Goal: Task Accomplishment & Management: Manage account settings

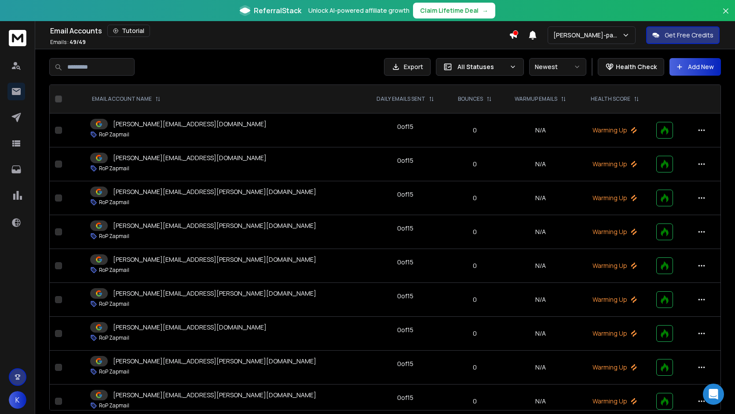
click at [180, 127] on p "[PERSON_NAME][EMAIL_ADDRESS][DOMAIN_NAME]" at bounding box center [189, 124] width 153 height 9
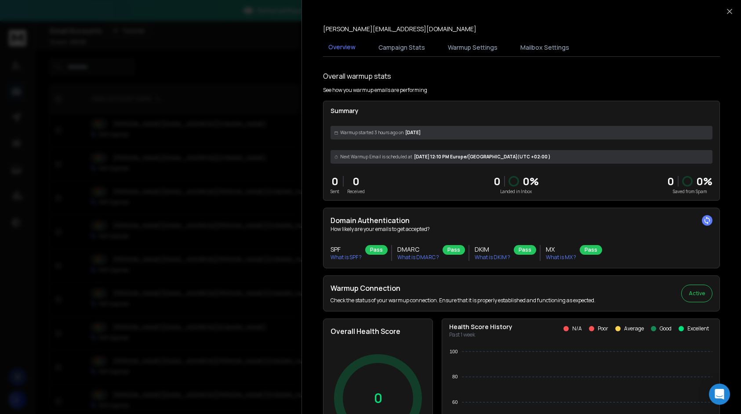
click at [486, 43] on button "Warmup Settings" at bounding box center [473, 47] width 60 height 19
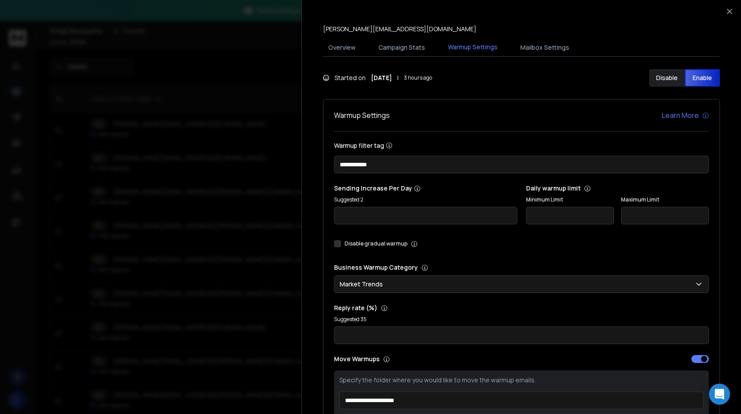
click at [338, 45] on button "Overview" at bounding box center [342, 47] width 38 height 19
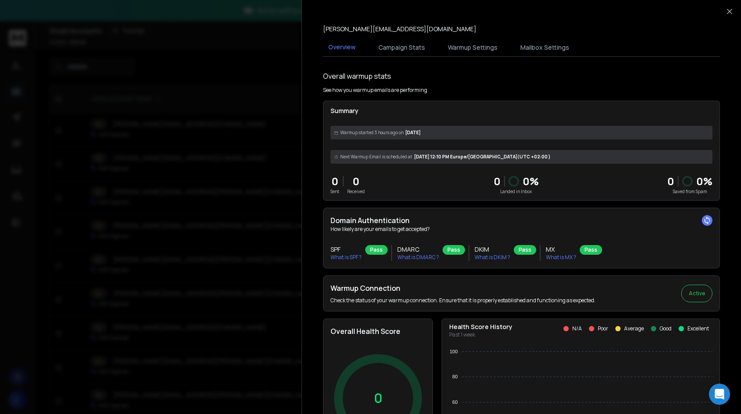
click at [465, 43] on button "Warmup Settings" at bounding box center [473, 47] width 60 height 19
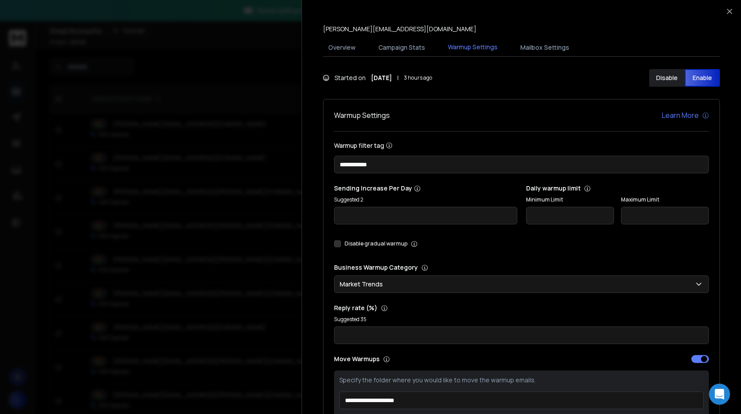
click at [346, 44] on button "Overview" at bounding box center [342, 47] width 38 height 19
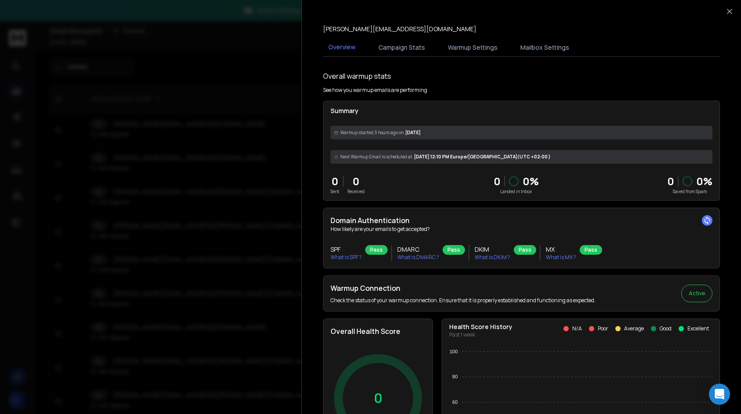
click at [231, 148] on div at bounding box center [370, 207] width 741 height 414
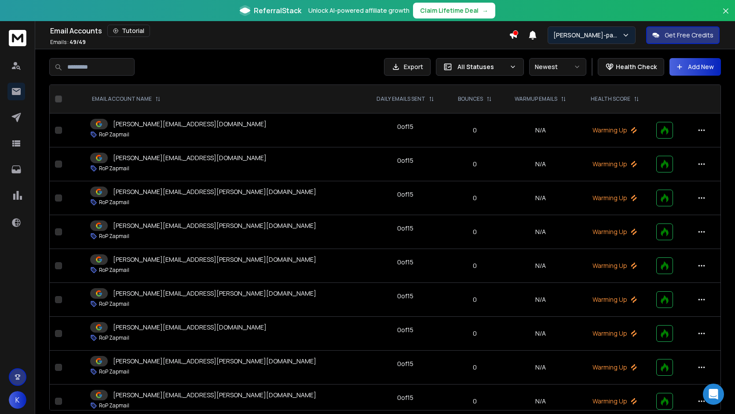
click at [611, 36] on div "[PERSON_NAME]-partner" at bounding box center [591, 35] width 77 height 9
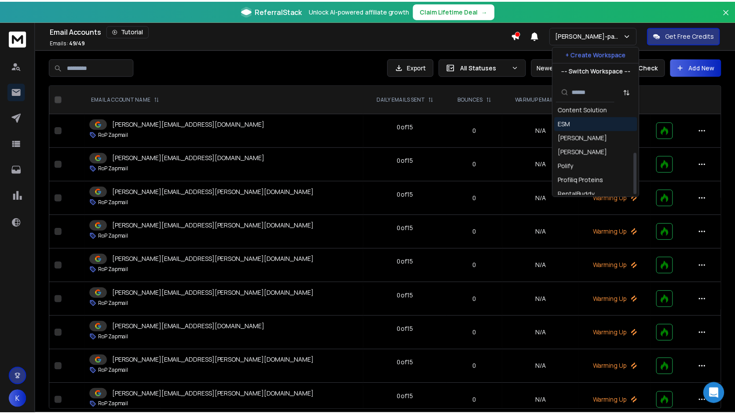
scroll to position [95, 0]
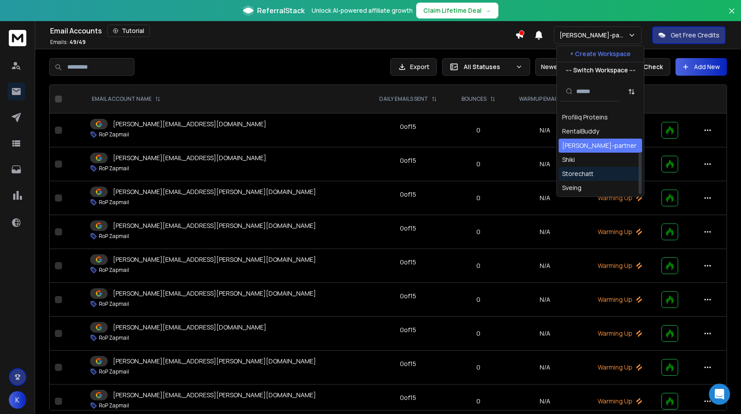
click at [587, 172] on div "Storechatt" at bounding box center [577, 173] width 31 height 9
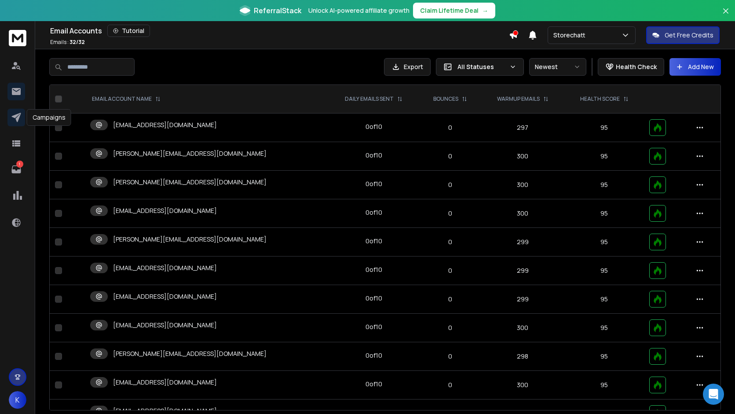
click at [15, 122] on icon at bounding box center [16, 117] width 11 height 11
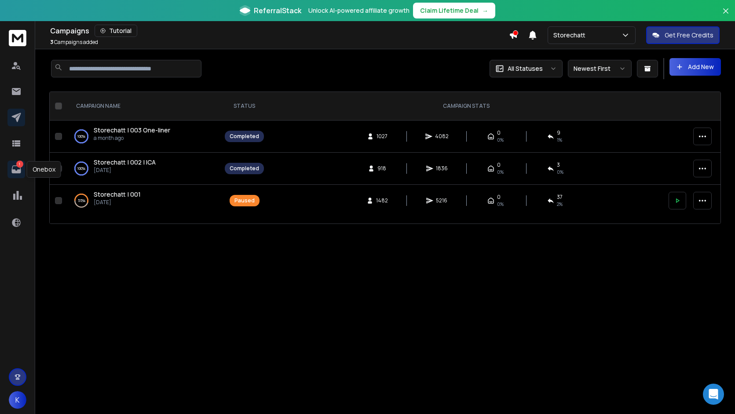
click at [18, 167] on p "1" at bounding box center [19, 163] width 7 height 7
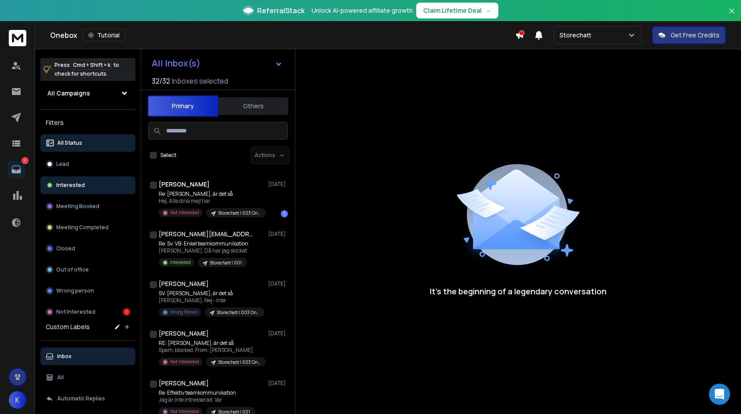
click at [79, 185] on p "Interested" at bounding box center [70, 185] width 29 height 7
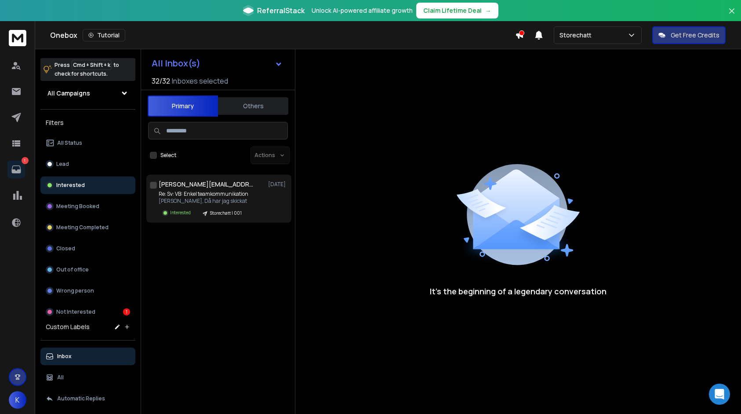
click at [205, 194] on p "Re: Sv: VB: Enkel teamkommunikation" at bounding box center [204, 193] width 90 height 7
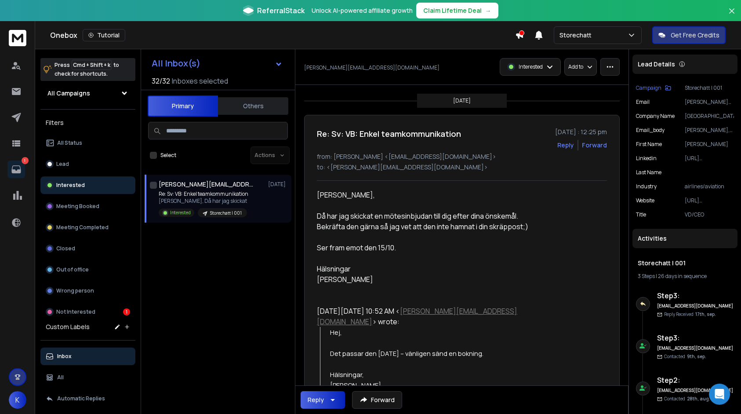
click at [88, 187] on button "Interested" at bounding box center [87, 185] width 95 height 18
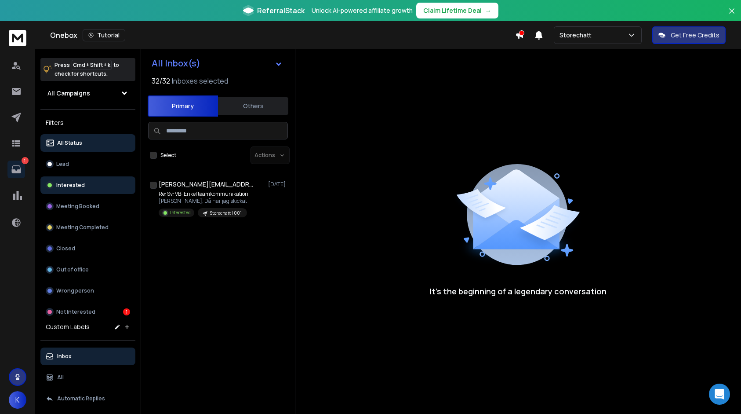
click at [82, 146] on button "All Status" at bounding box center [87, 143] width 95 height 18
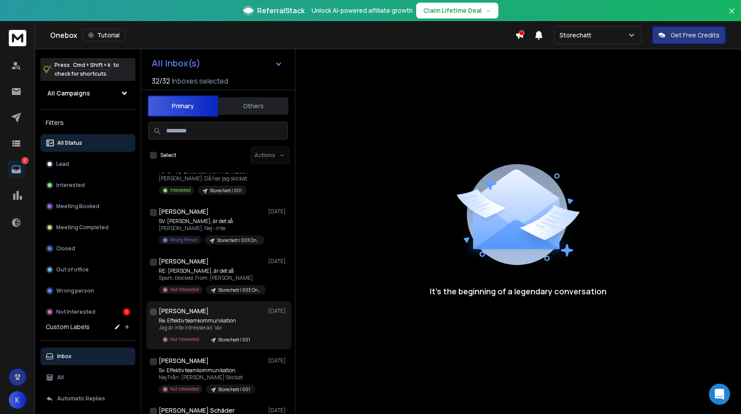
scroll to position [100, 0]
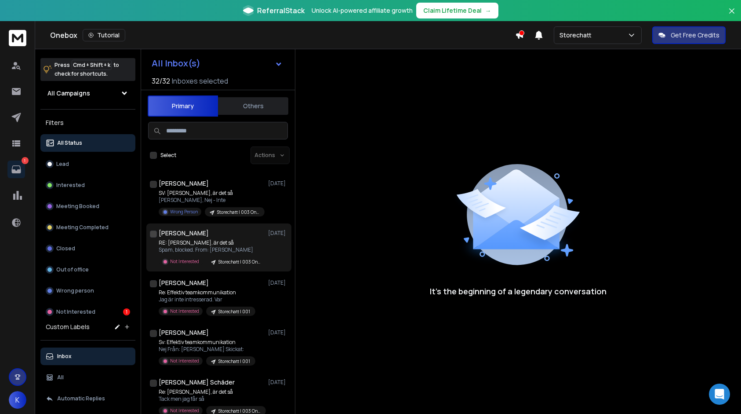
click at [226, 242] on p "RE: Henrik, är det så" at bounding box center [212, 242] width 106 height 7
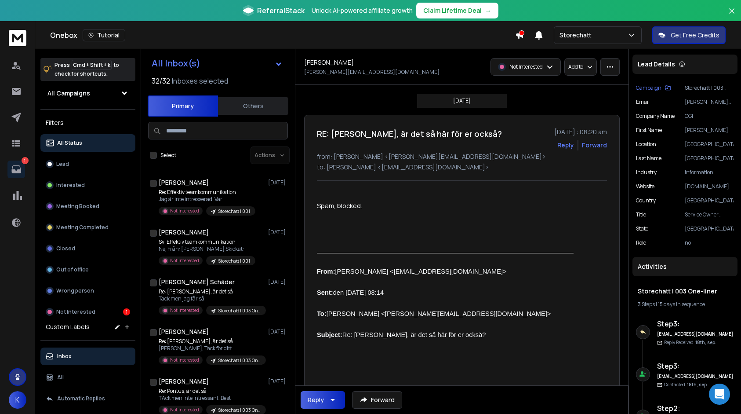
scroll to position [202, 0]
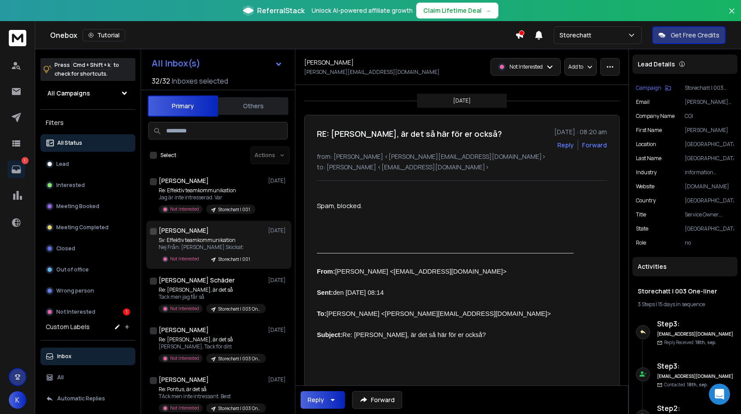
click at [238, 250] on p "Nej Från: Benjamin Rutmark Skickat:" at bounding box center [207, 247] width 97 height 7
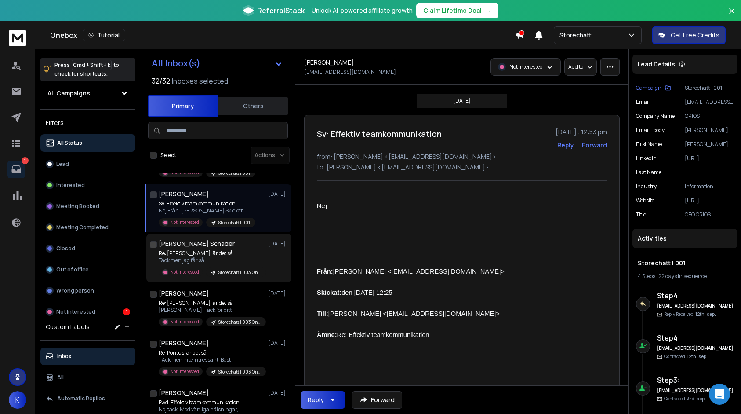
scroll to position [239, 0]
click at [222, 253] on p "Re: Maria, är det så" at bounding box center [212, 252] width 106 height 7
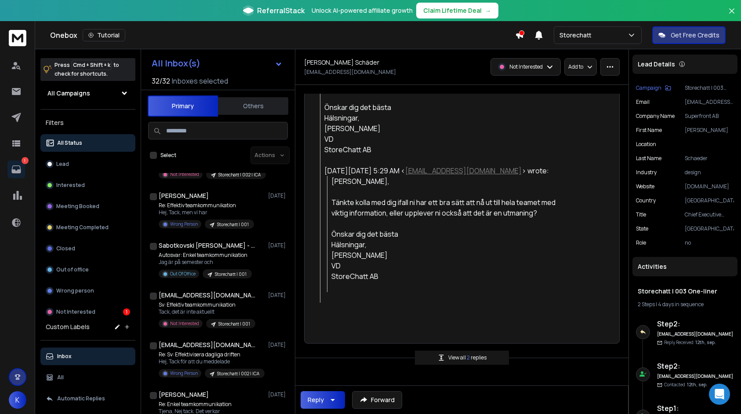
scroll to position [1242, 0]
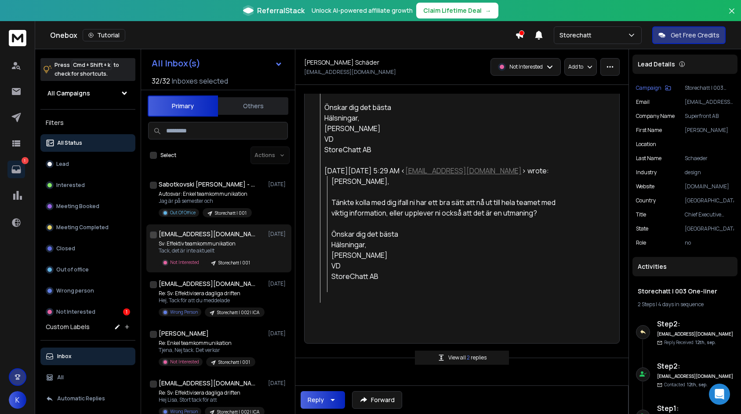
click at [195, 249] on p "Tack, det är inte aktuellt" at bounding box center [207, 250] width 97 height 7
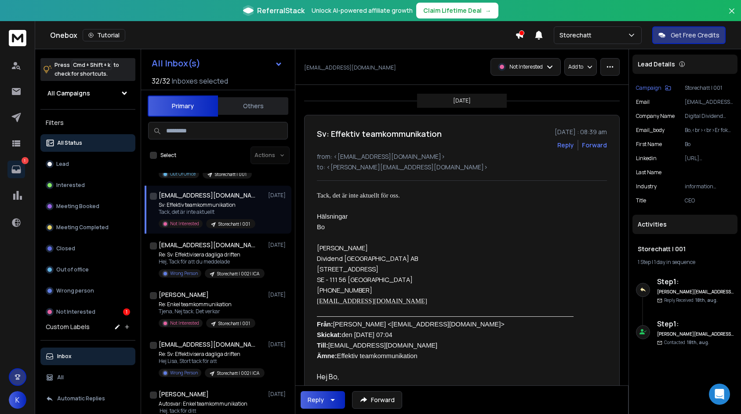
scroll to position [1317, 0]
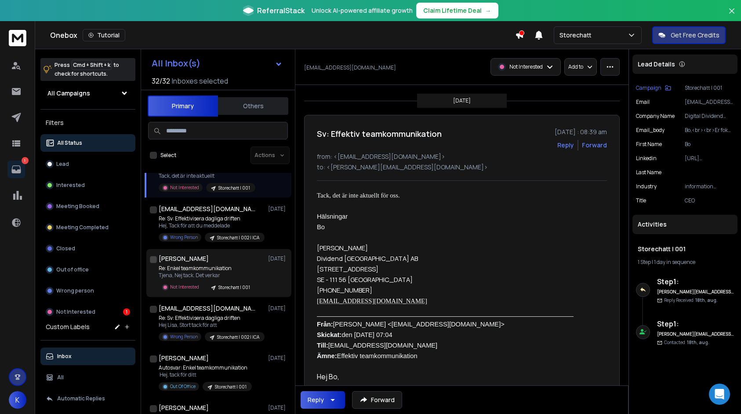
click at [212, 277] on p "Tjena, Nej tack. Det verkar" at bounding box center [207, 275] width 97 height 7
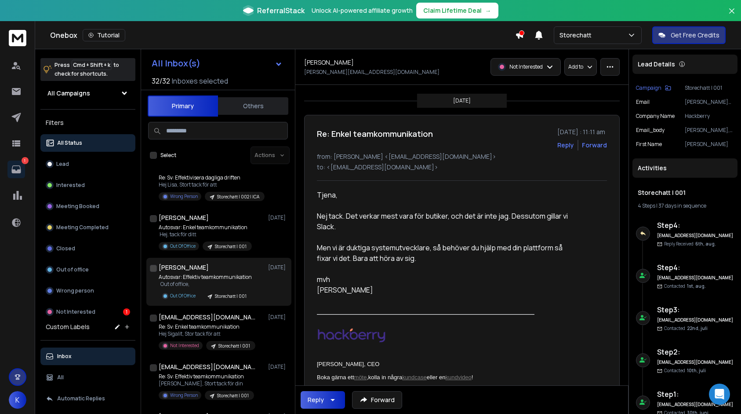
scroll to position [1460, 0]
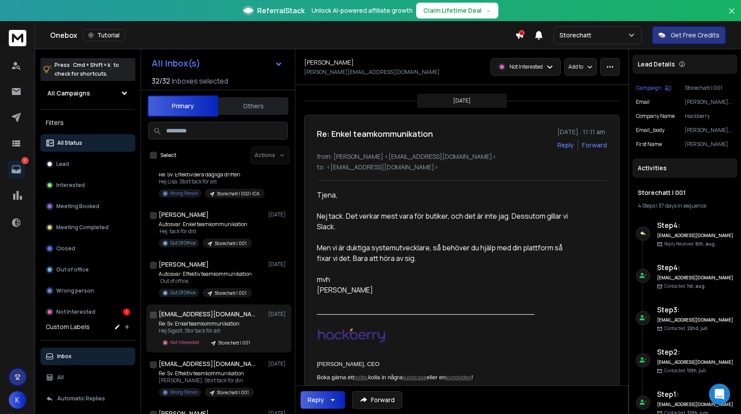
click at [208, 322] on p "Re: Sv: Enkel teamkommunikation" at bounding box center [207, 323] width 97 height 7
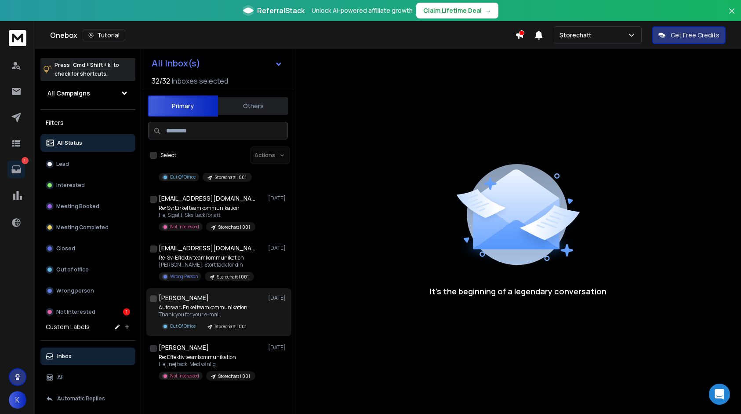
scroll to position [1575, 0]
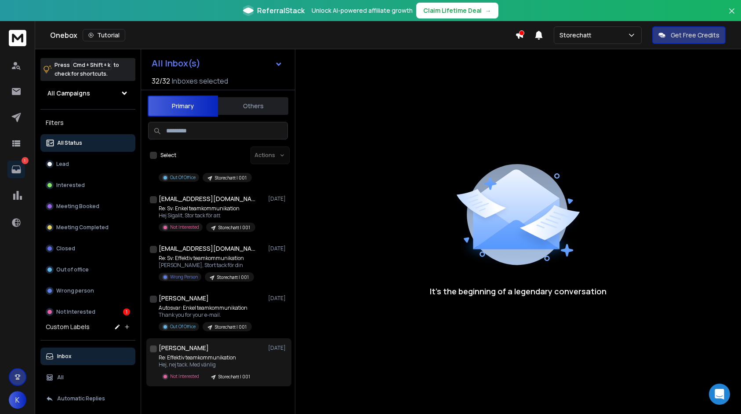
click at [201, 355] on p "Re: Effektiv teamkommunikation" at bounding box center [207, 357] width 97 height 7
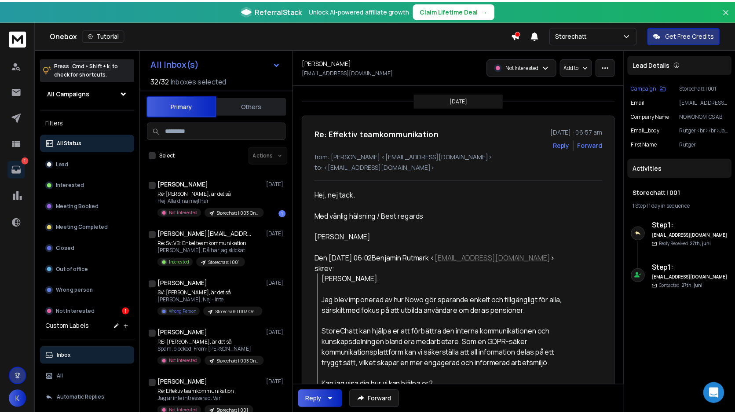
scroll to position [0, 0]
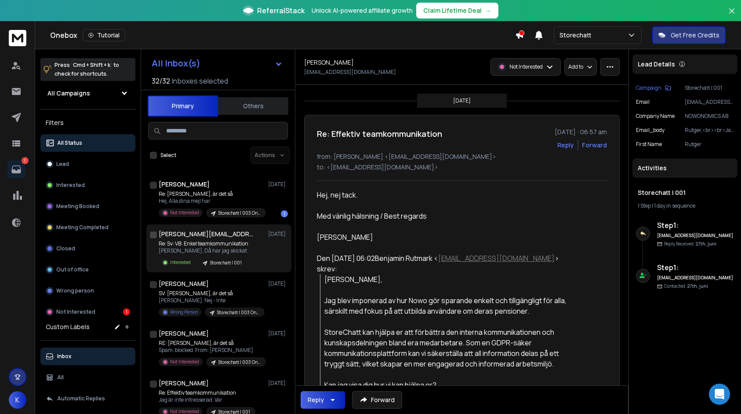
click at [197, 237] on h1 "viktoria.wandell@orebroairport.se" at bounding box center [207, 234] width 97 height 9
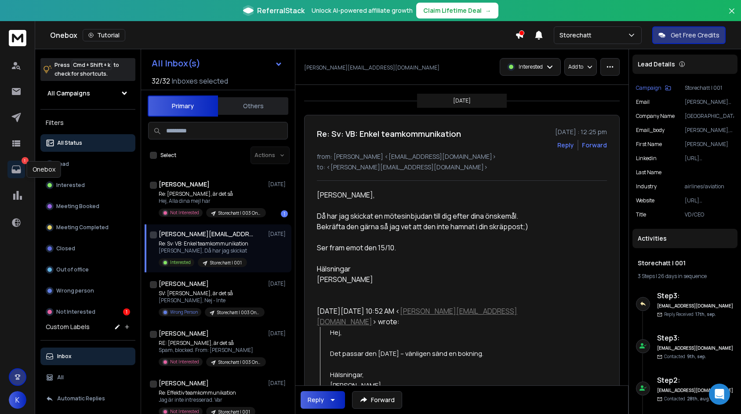
click at [17, 170] on icon at bounding box center [15, 169] width 9 height 8
click at [20, 120] on icon at bounding box center [16, 117] width 11 height 11
